Goal: Communication & Community: Answer question/provide support

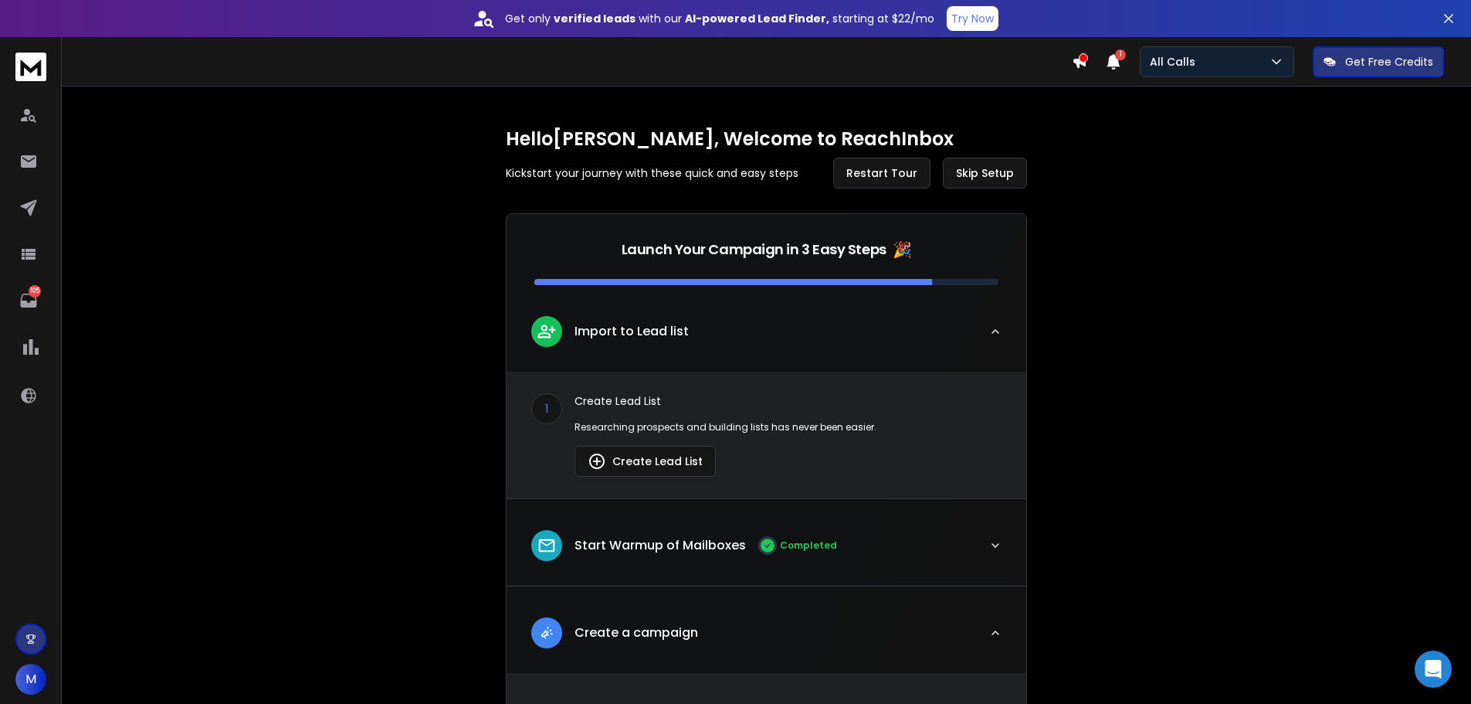
click at [1179, 60] on p "All Calls" at bounding box center [1176, 61] width 52 height 15
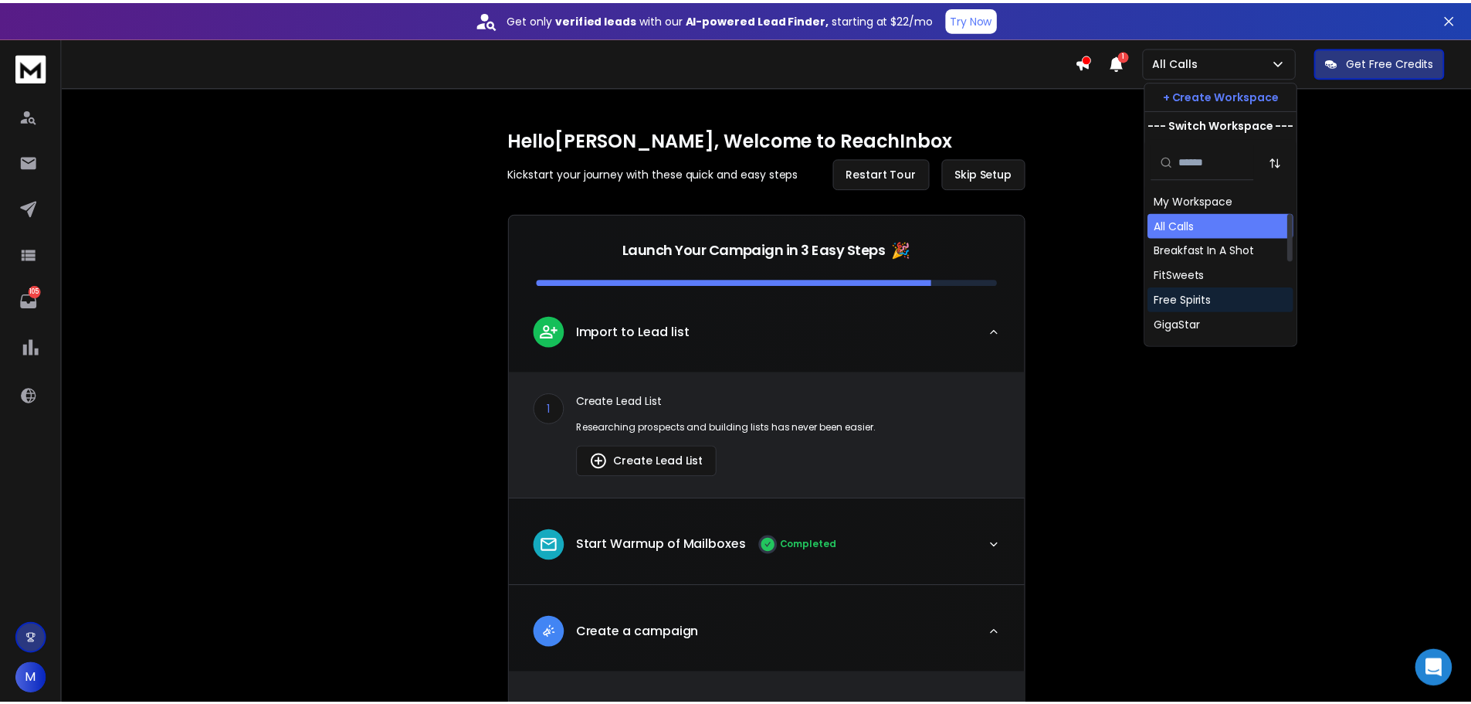
scroll to position [77, 0]
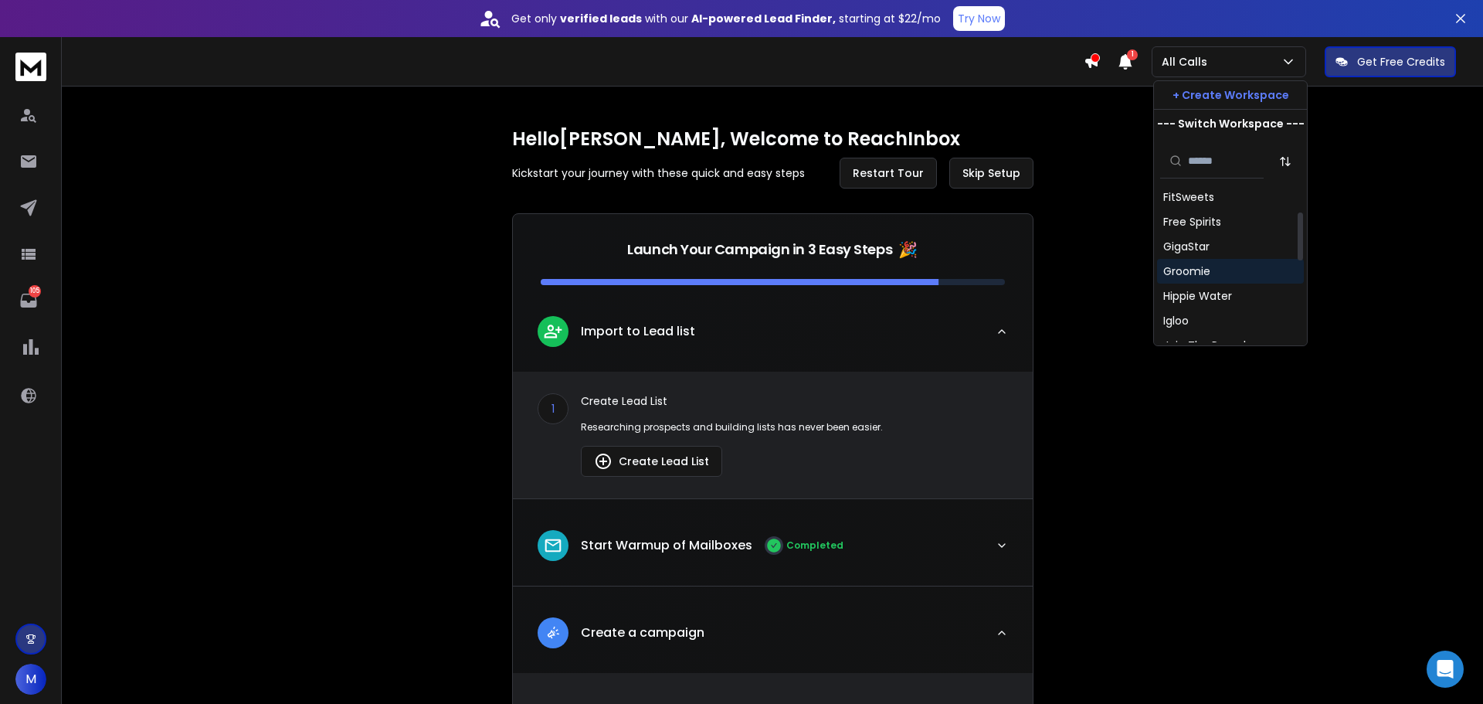
click at [1236, 273] on div "Groomie" at bounding box center [1230, 271] width 147 height 25
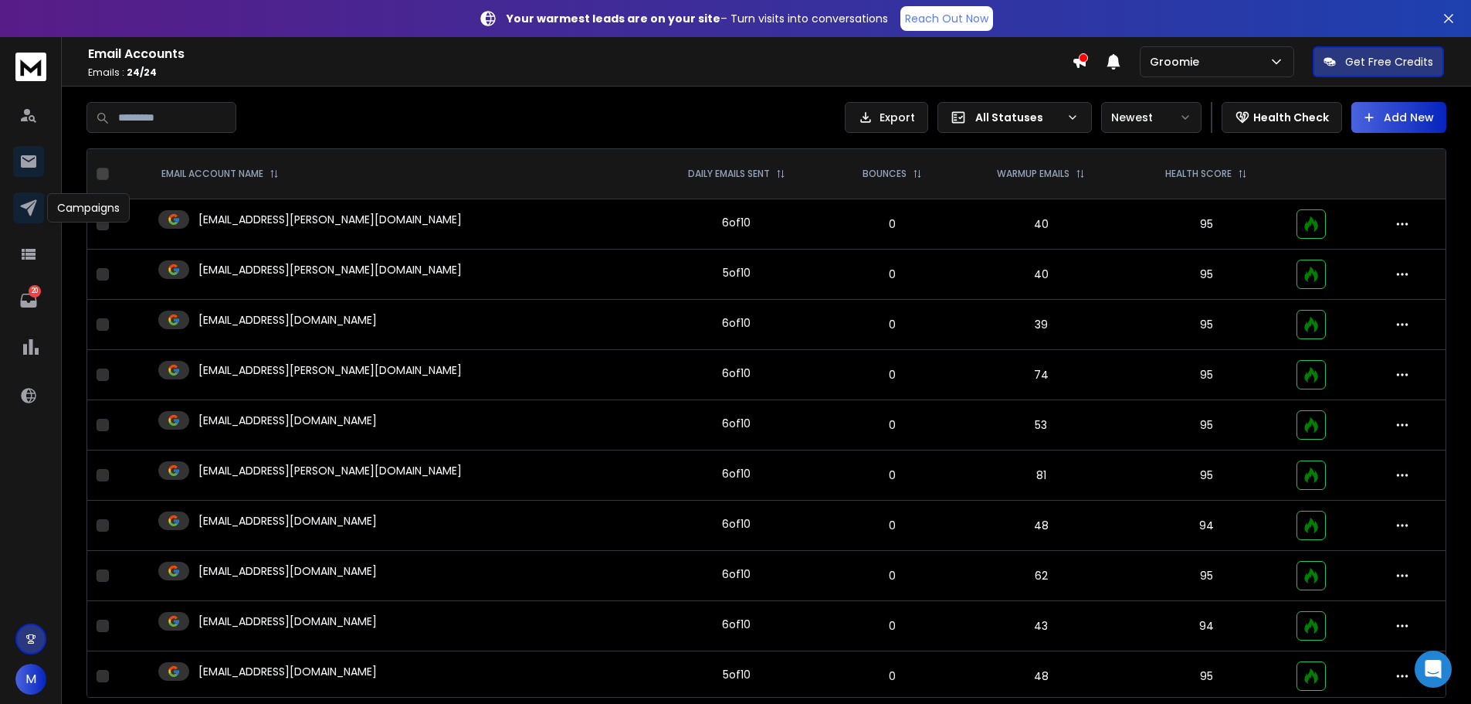
click at [25, 206] on icon at bounding box center [28, 207] width 16 height 16
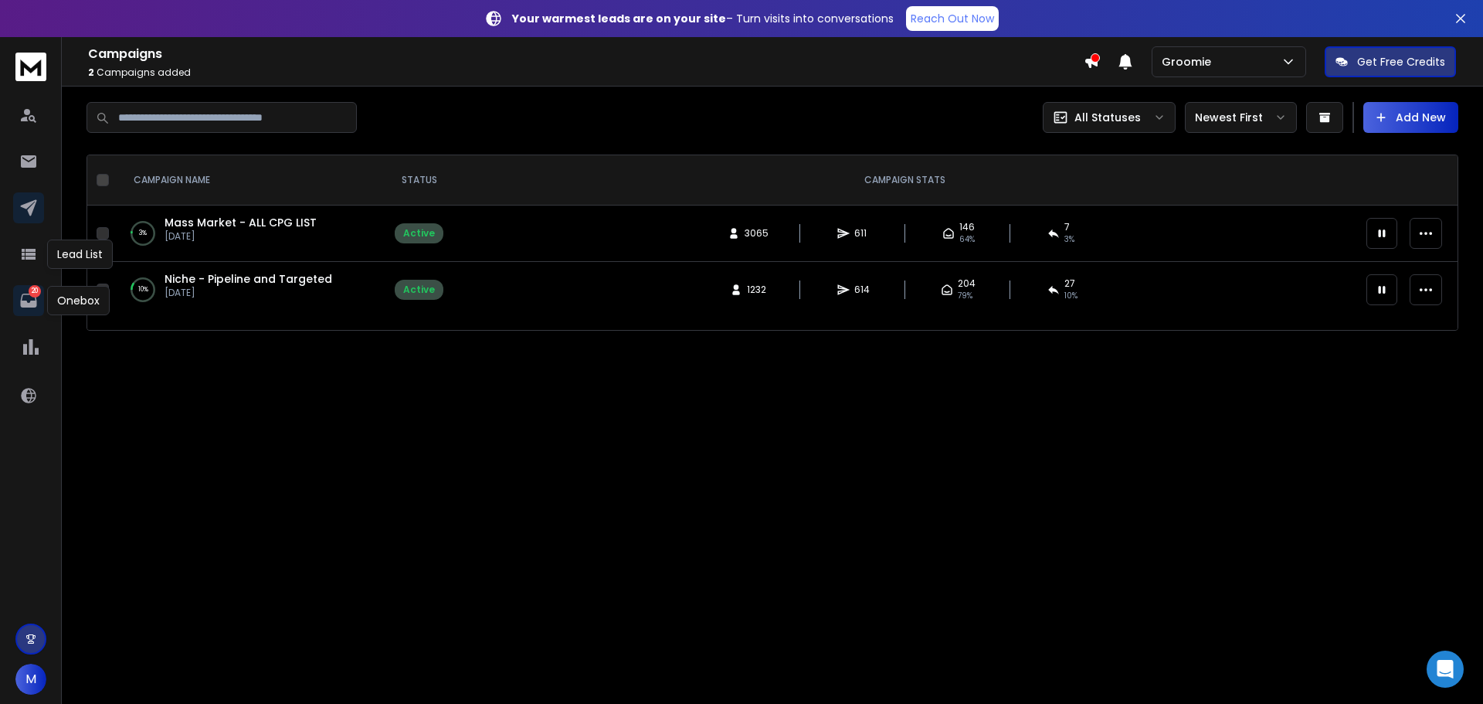
click at [32, 290] on p "20" at bounding box center [35, 291] width 12 height 12
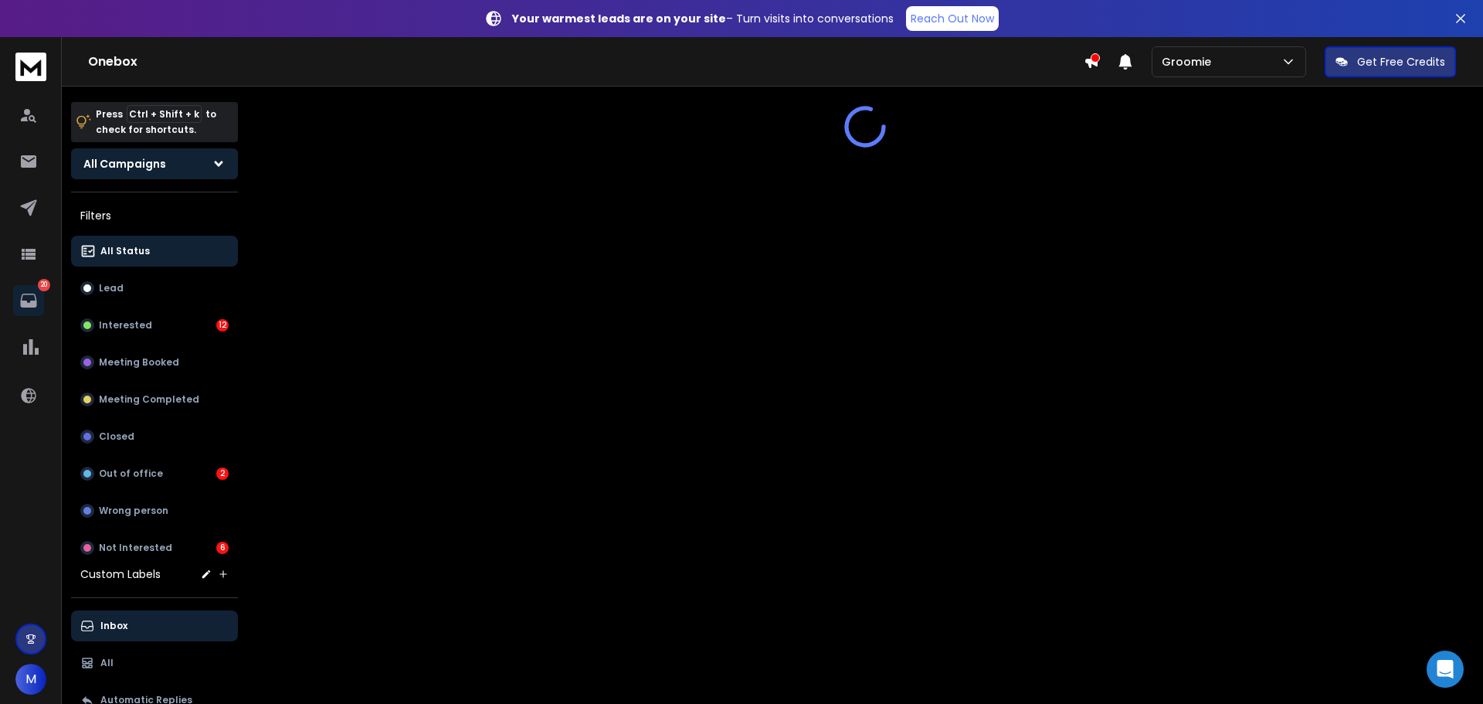
click at [164, 166] on h1 "All Campaigns" at bounding box center [124, 163] width 83 height 15
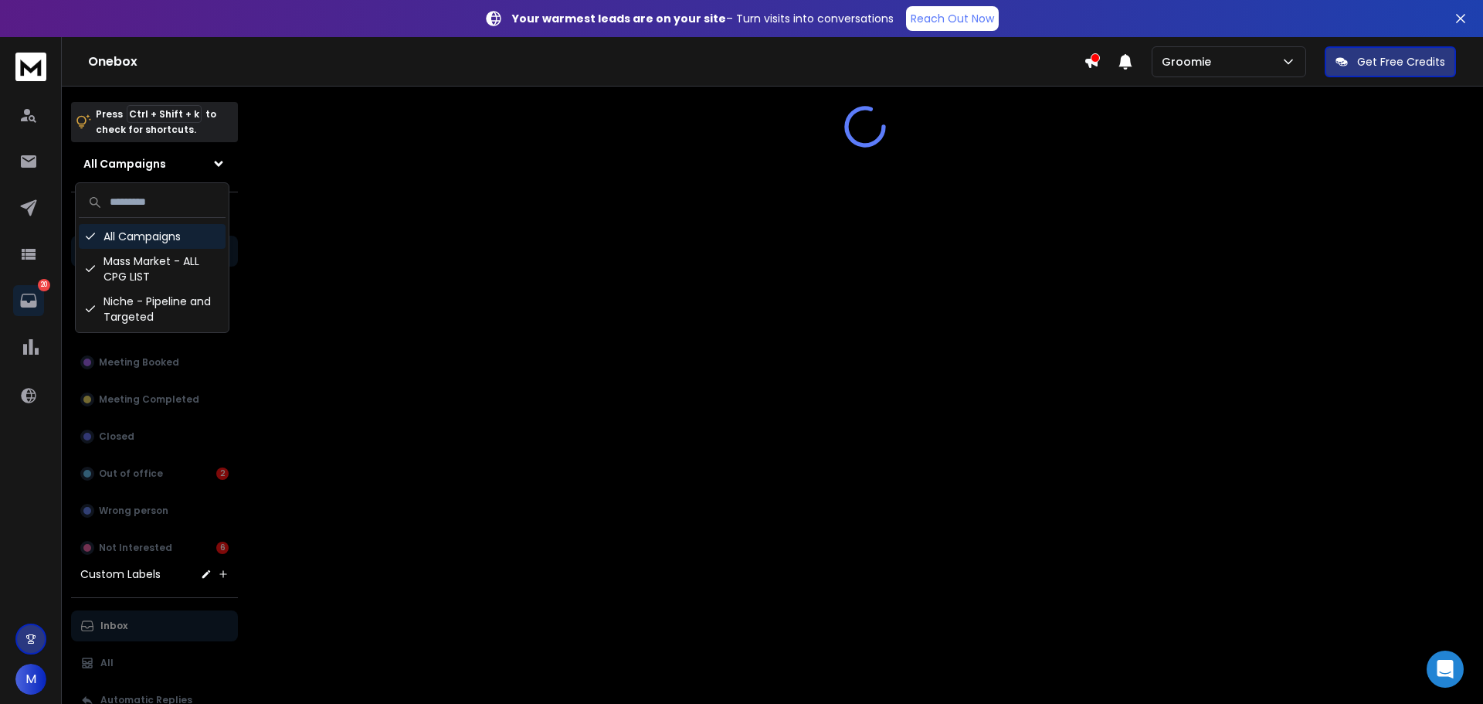
click at [141, 236] on div "All Campaigns" at bounding box center [152, 236] width 147 height 25
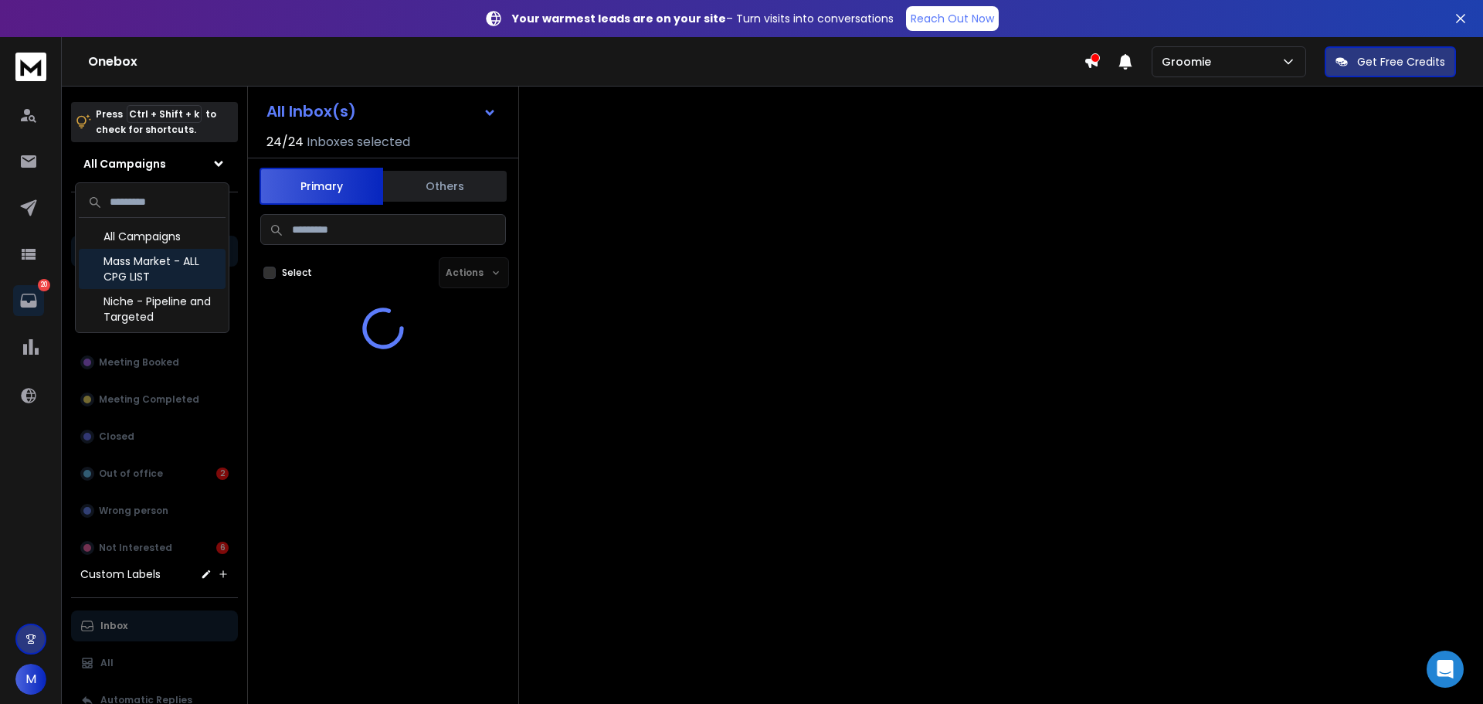
click at [150, 275] on div "Mass Market - ALL CPG LIST" at bounding box center [152, 269] width 147 height 40
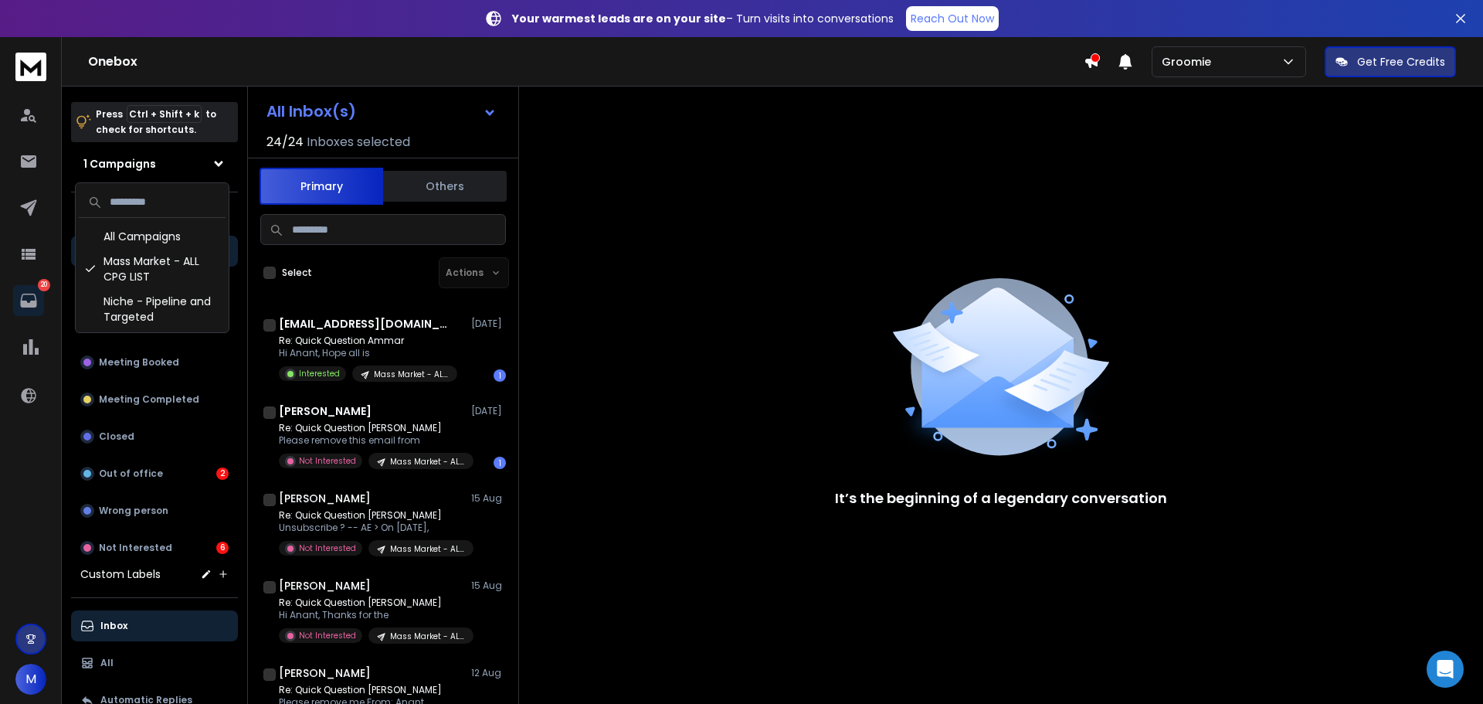
click at [635, 321] on div "It’s the beginning of a legendary conversation" at bounding box center [1001, 386] width 964 height 598
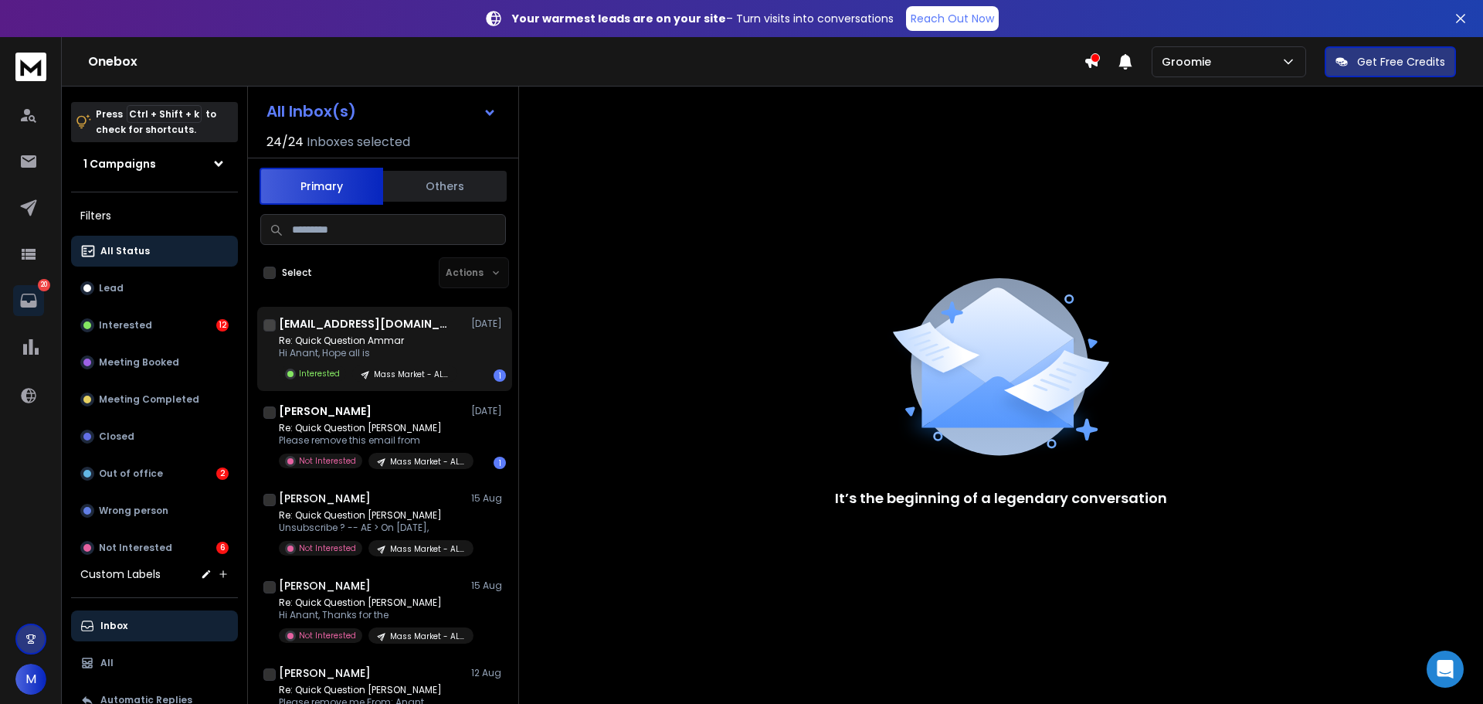
click at [353, 344] on p "Re: Quick Question Ammar" at bounding box center [368, 340] width 178 height 12
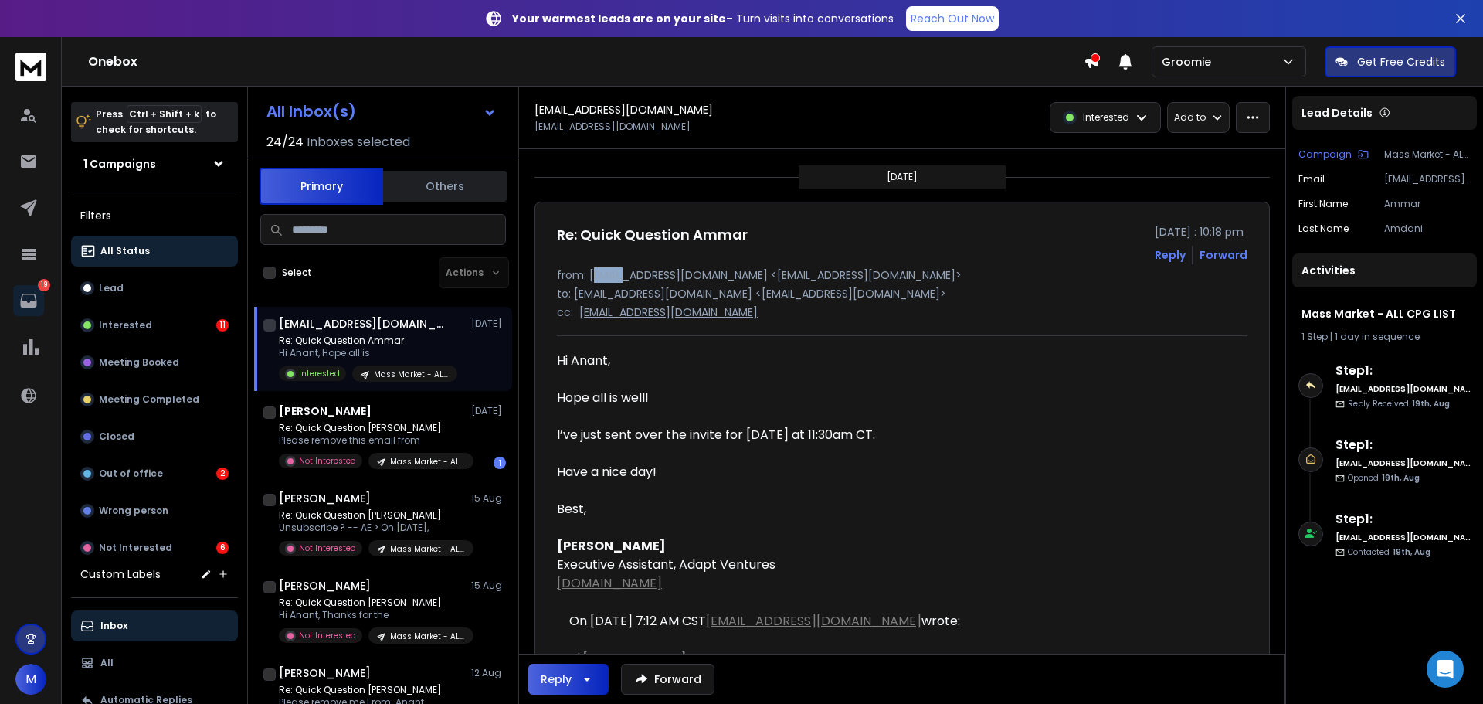
drag, startPoint x: 592, startPoint y: 273, endPoint x: 633, endPoint y: 276, distance: 41.0
click at [634, 276] on p "from: ea@adaptvc.com <ea@adaptvc.com>" at bounding box center [902, 274] width 690 height 15
click at [589, 273] on p "from: ea@adaptvc.com <ea@adaptvc.com>" at bounding box center [902, 274] width 690 height 15
drag, startPoint x: 588, startPoint y: 277, endPoint x: 620, endPoint y: 277, distance: 32.4
click at [620, 277] on p "from: ea@adaptvc.com <ea@adaptvc.com>" at bounding box center [902, 274] width 690 height 15
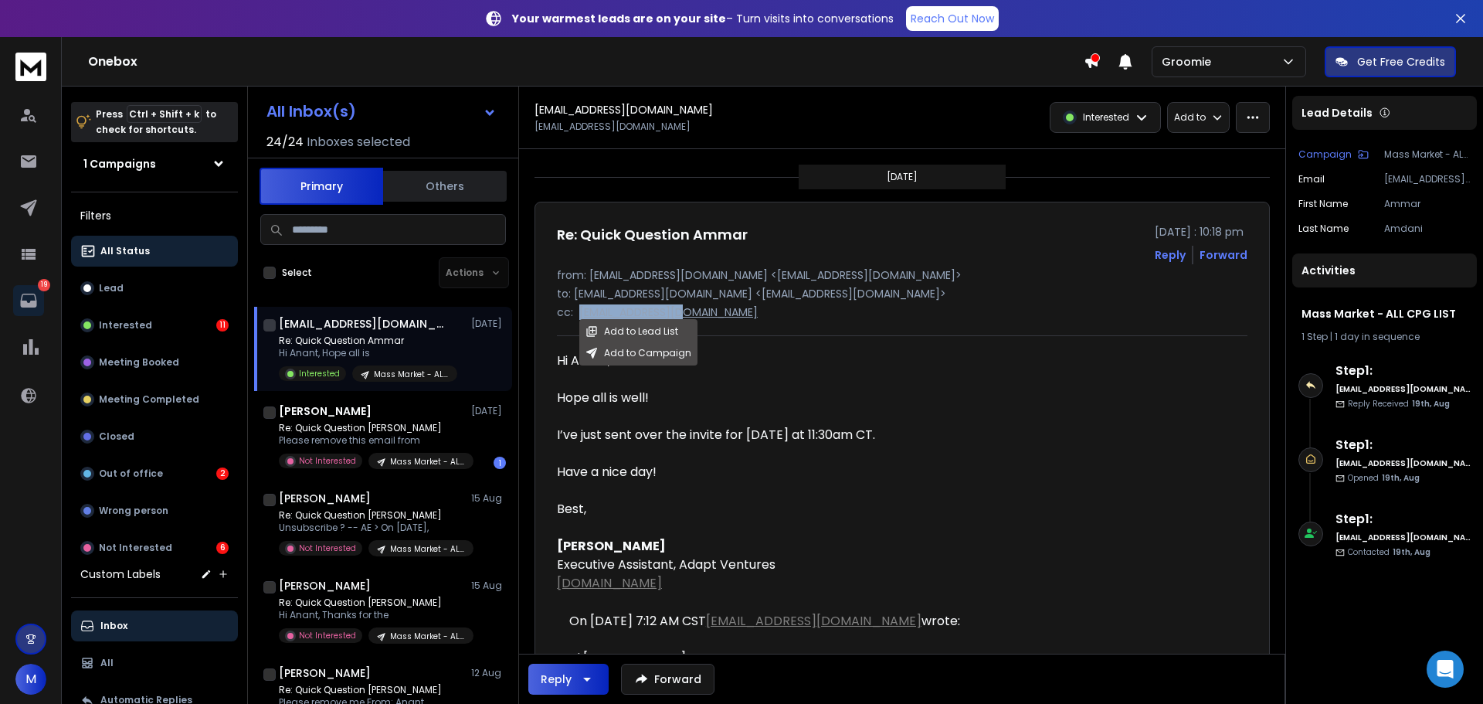
drag, startPoint x: 705, startPoint y: 314, endPoint x: 579, endPoint y: 313, distance: 125.9
click at [579, 313] on div "cc: ammar@adaptvc.com Add to Lead List Add to Campaign" at bounding box center [902, 311] width 690 height 15
copy p "ammar@adaptvc.com"
